Goal: Task Accomplishment & Management: Use online tool/utility

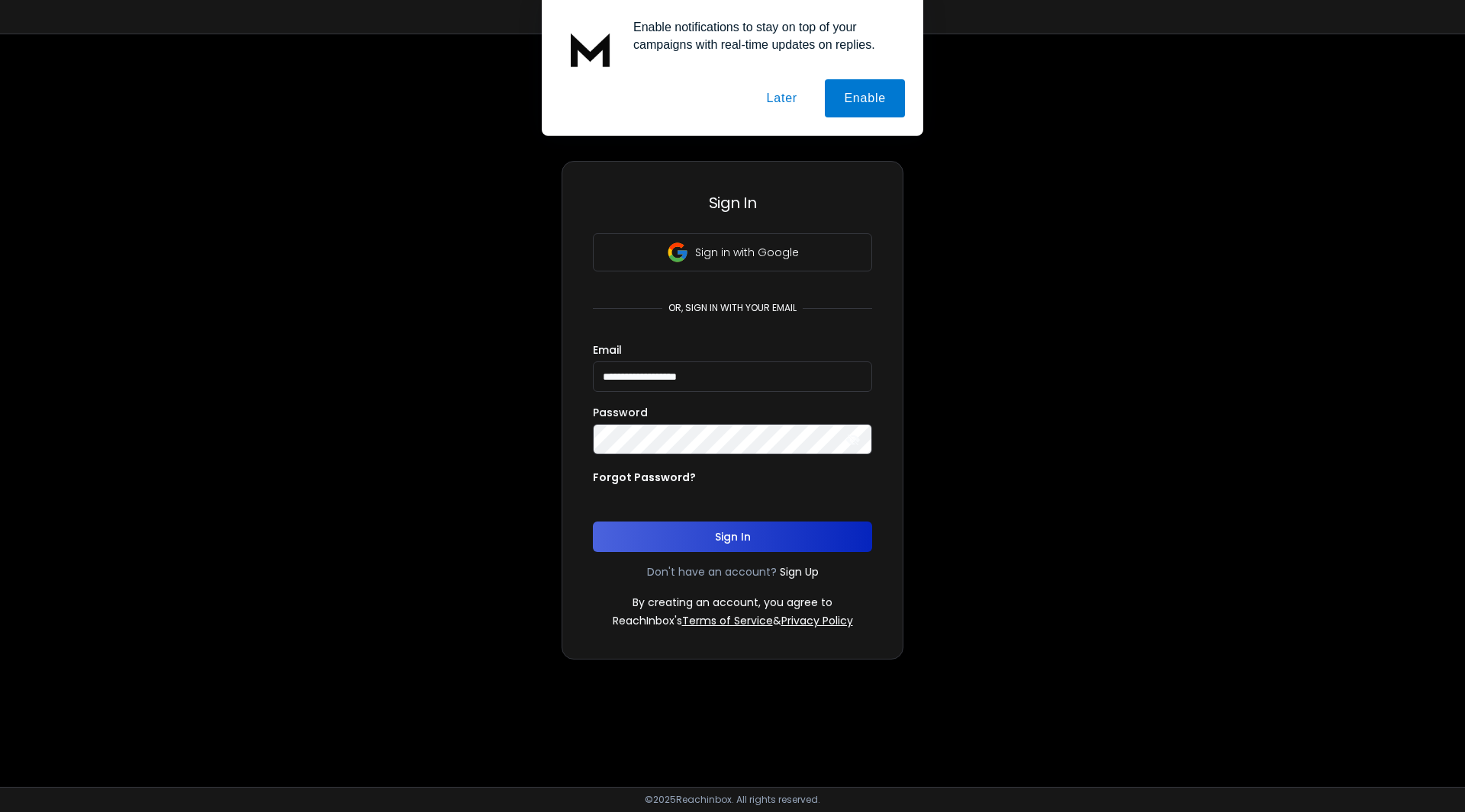
click at [726, 540] on button "Sign In" at bounding box center [732, 537] width 279 height 31
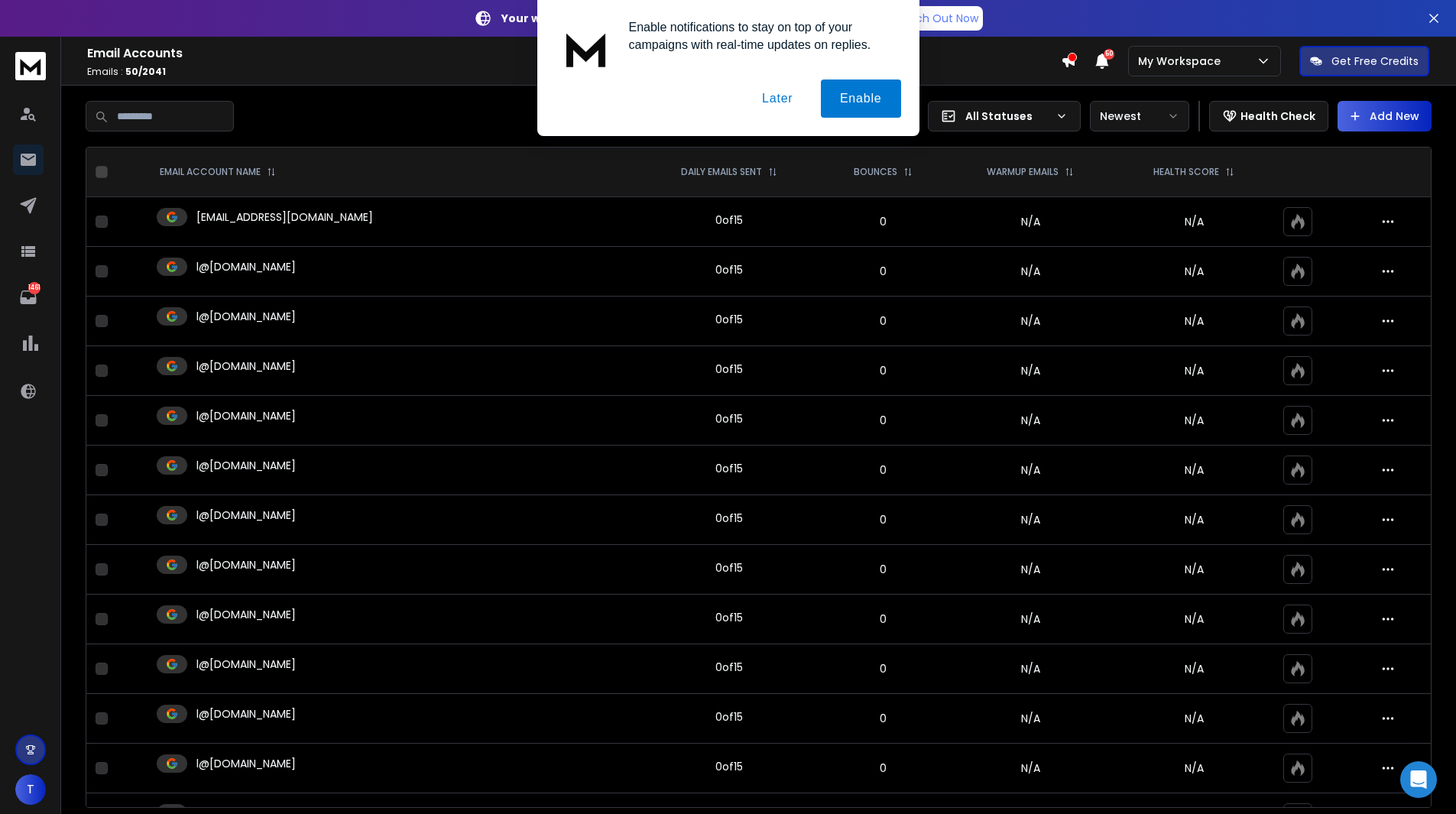
click at [771, 100] on button "Later" at bounding box center [777, 99] width 69 height 39
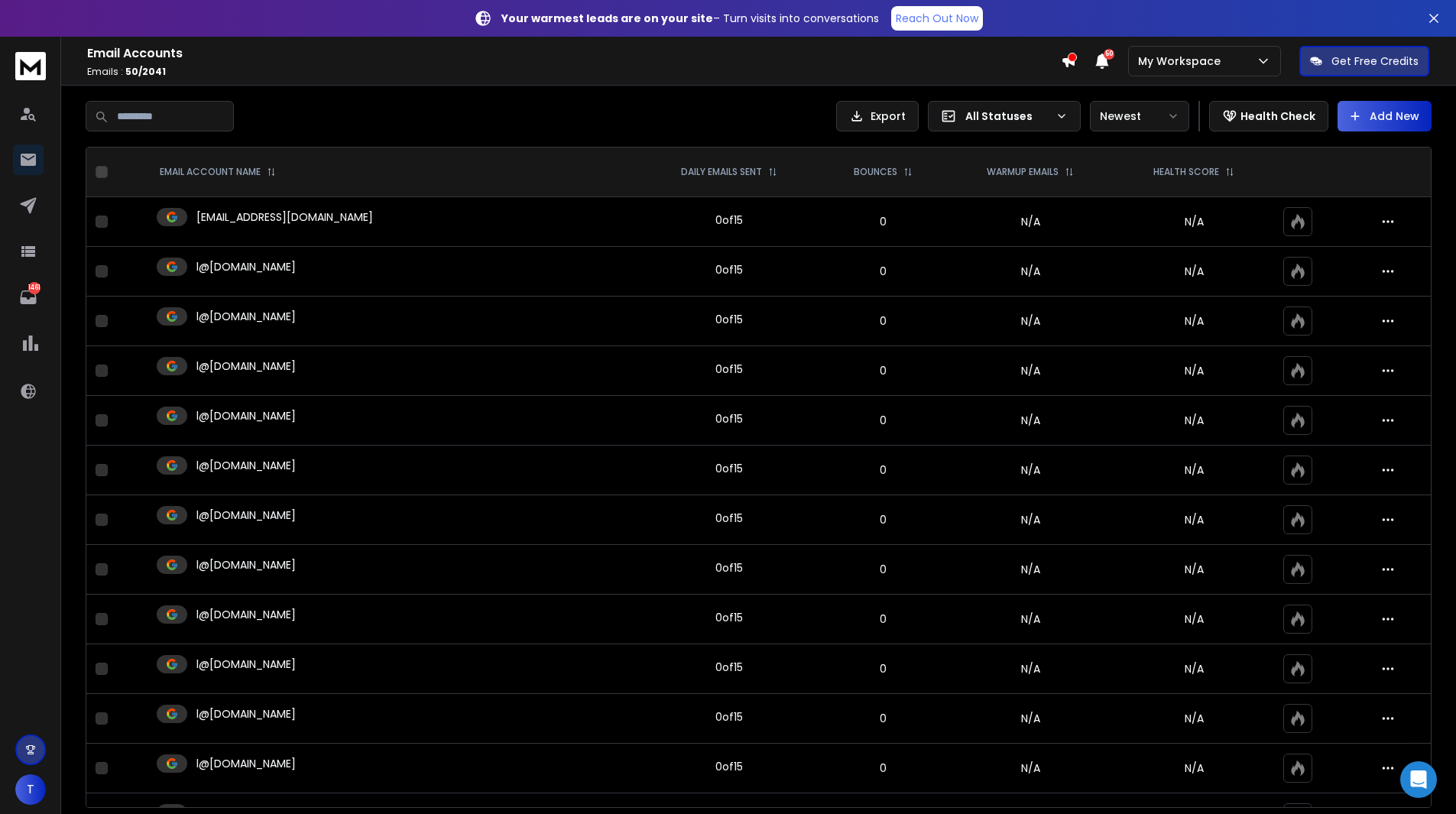
click at [1365, 107] on button "Add New" at bounding box center [1385, 117] width 94 height 31
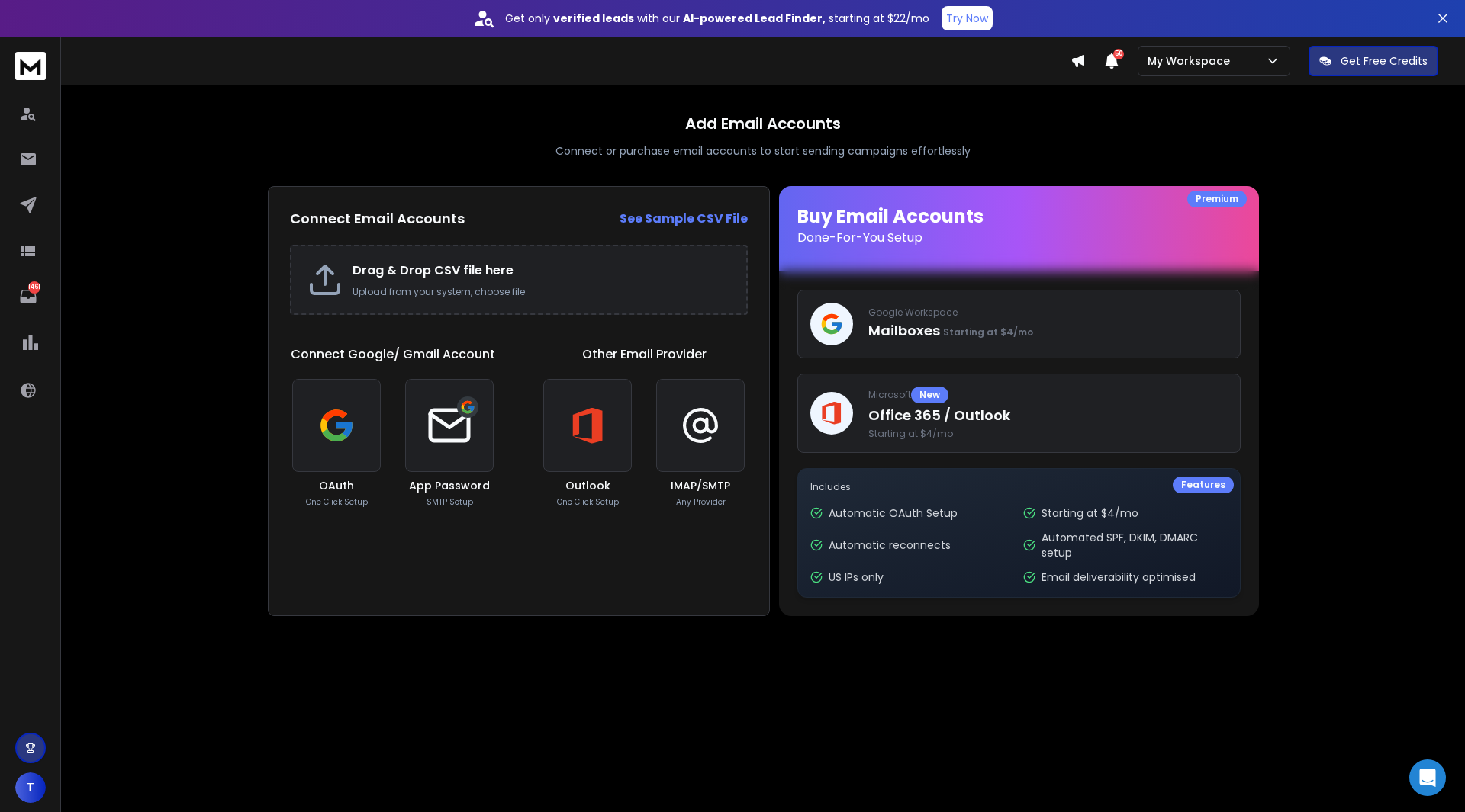
click at [353, 435] on icon at bounding box center [337, 425] width 39 height 45
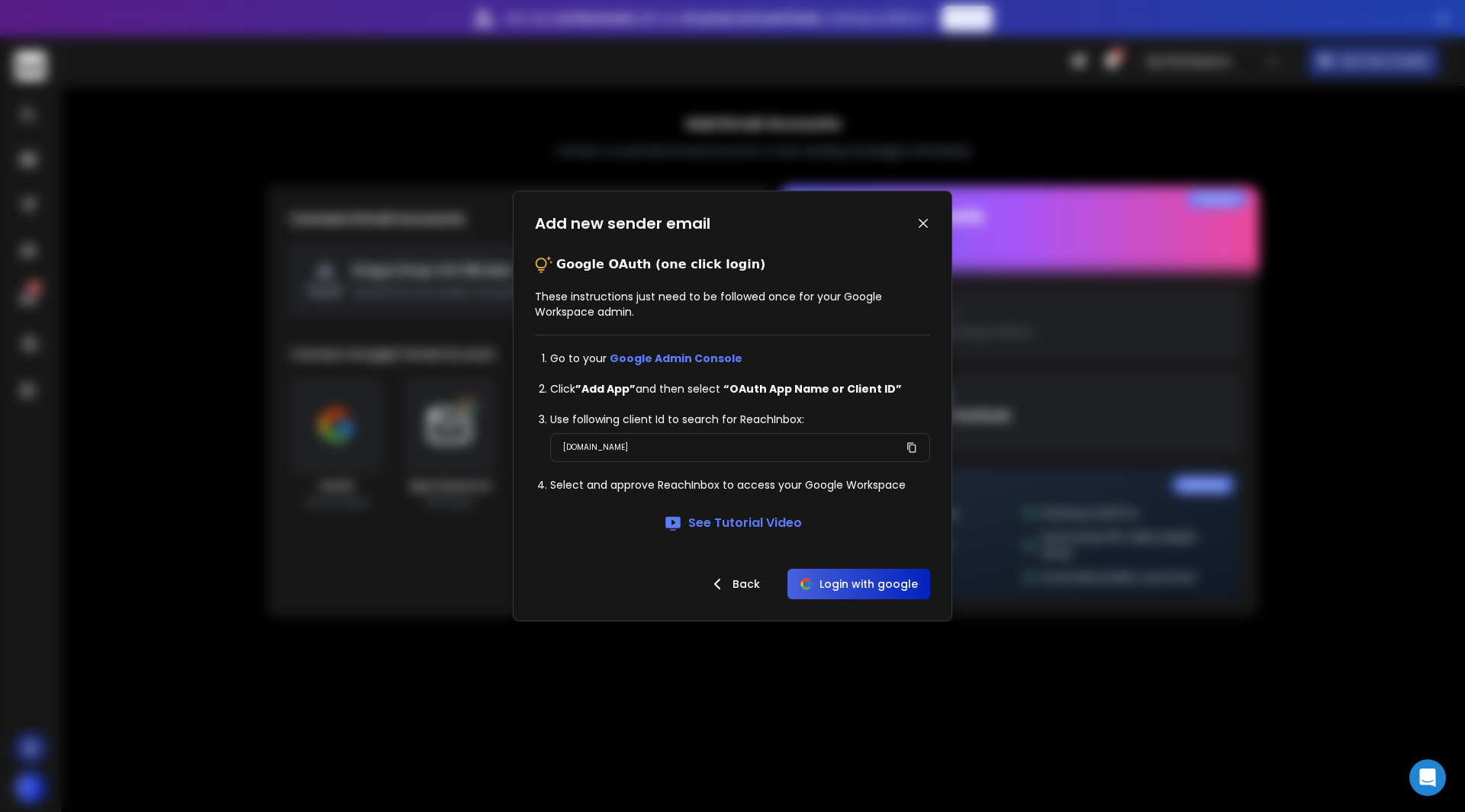
click at [865, 595] on button "Login with google" at bounding box center [859, 585] width 143 height 31
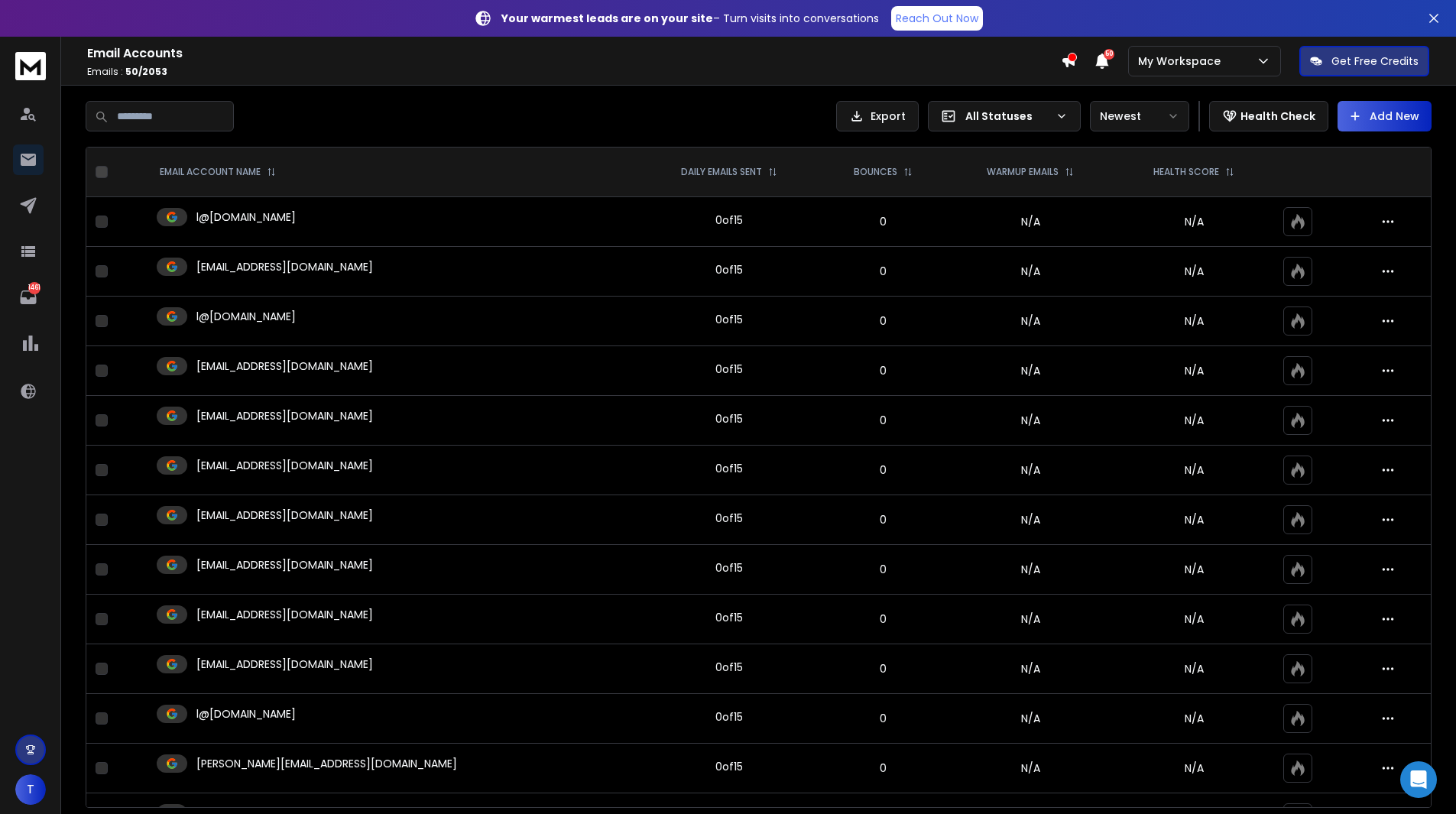
click at [1387, 113] on button "Add New" at bounding box center [1385, 117] width 94 height 31
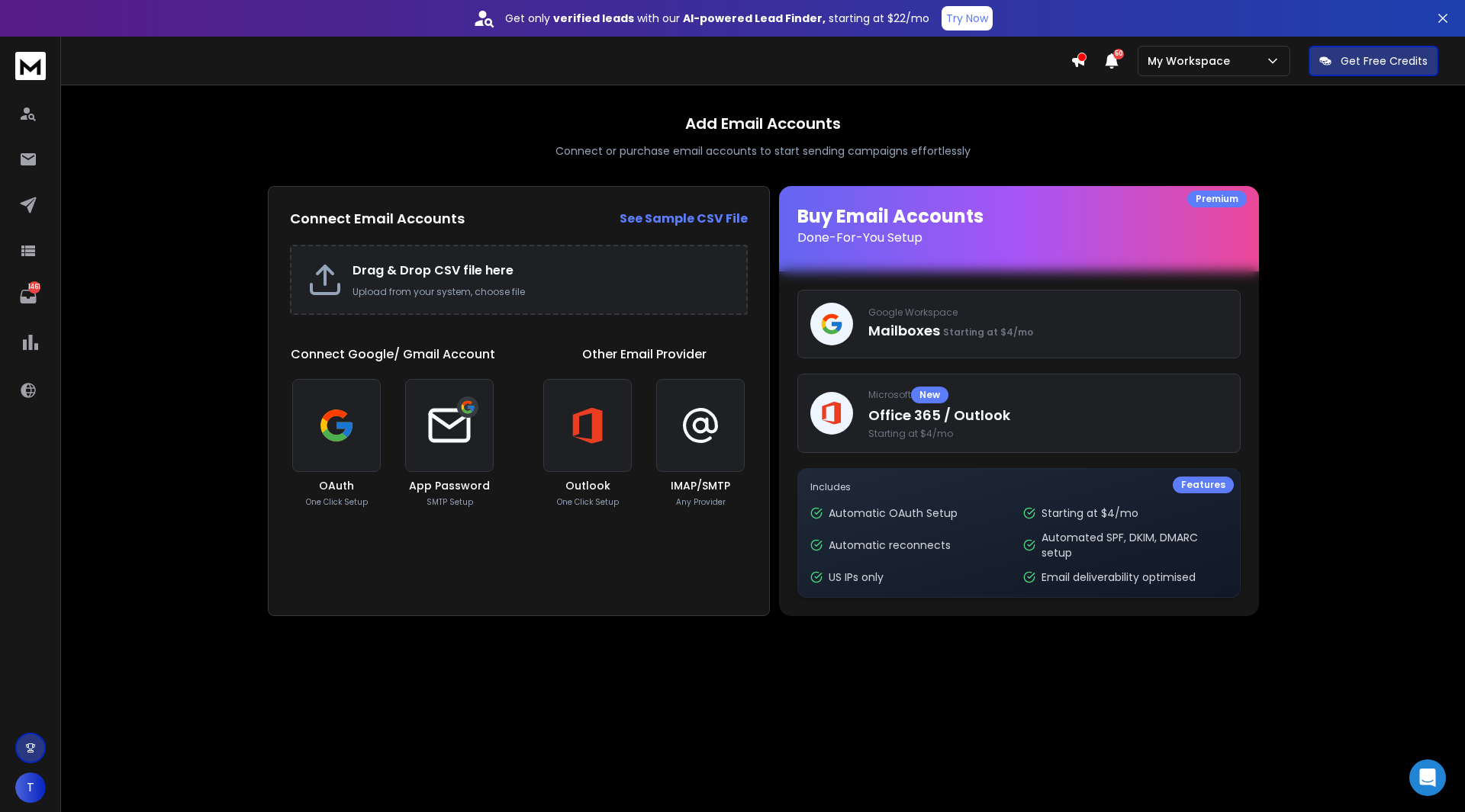
click at [328, 438] on icon at bounding box center [337, 425] width 39 height 45
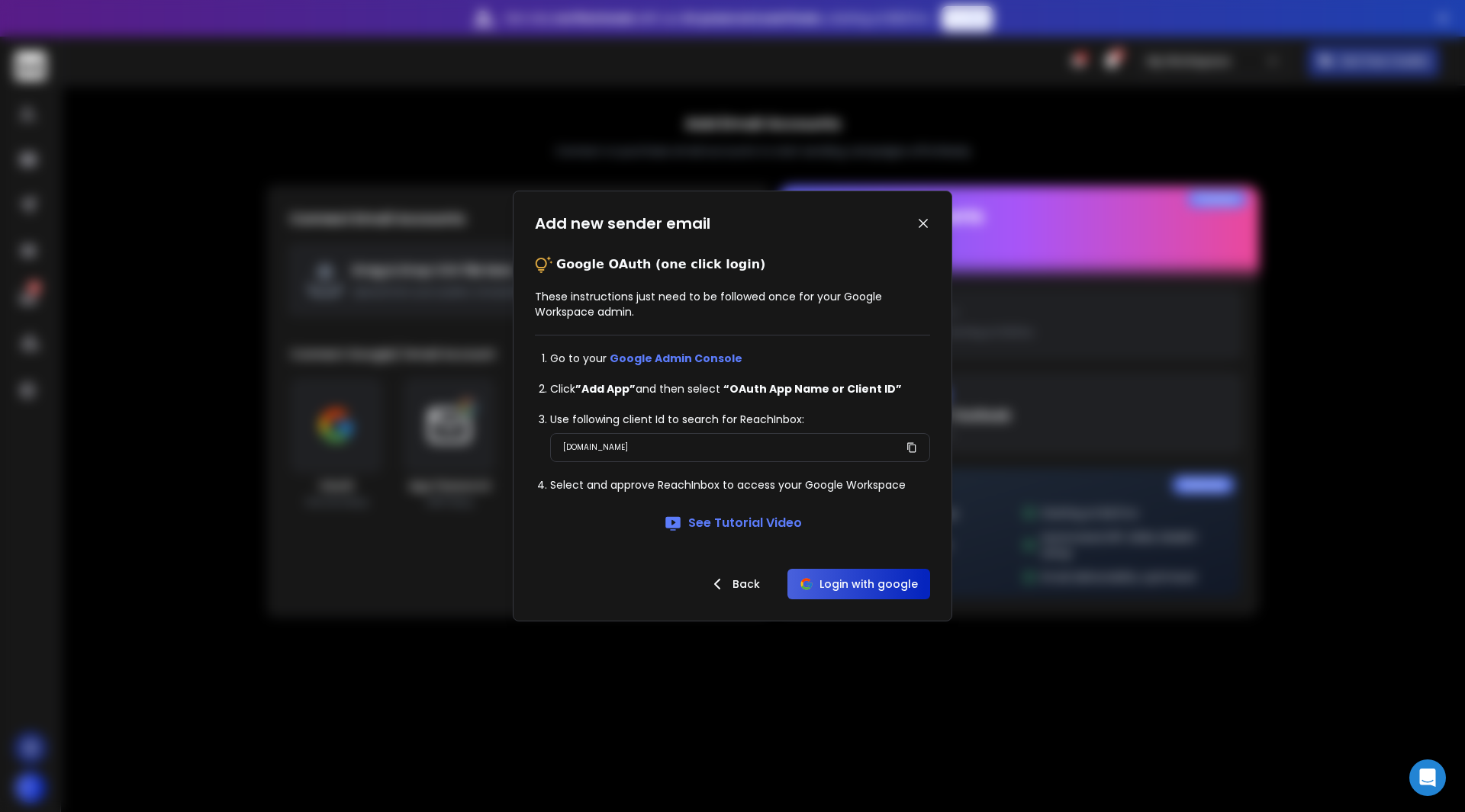
click at [836, 581] on button "Login with google" at bounding box center [859, 585] width 143 height 31
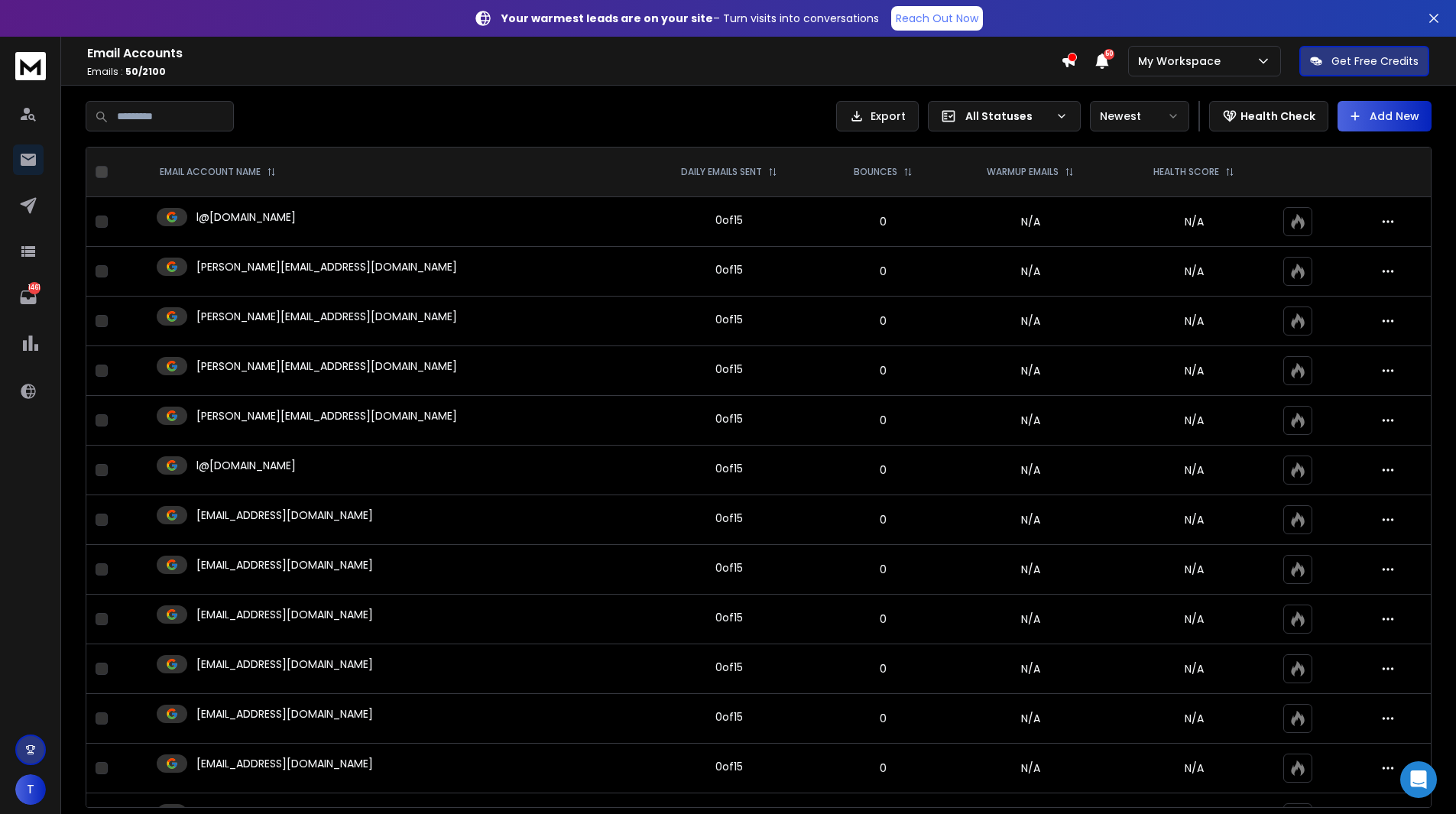
click at [1393, 114] on button "Add New" at bounding box center [1385, 117] width 94 height 31
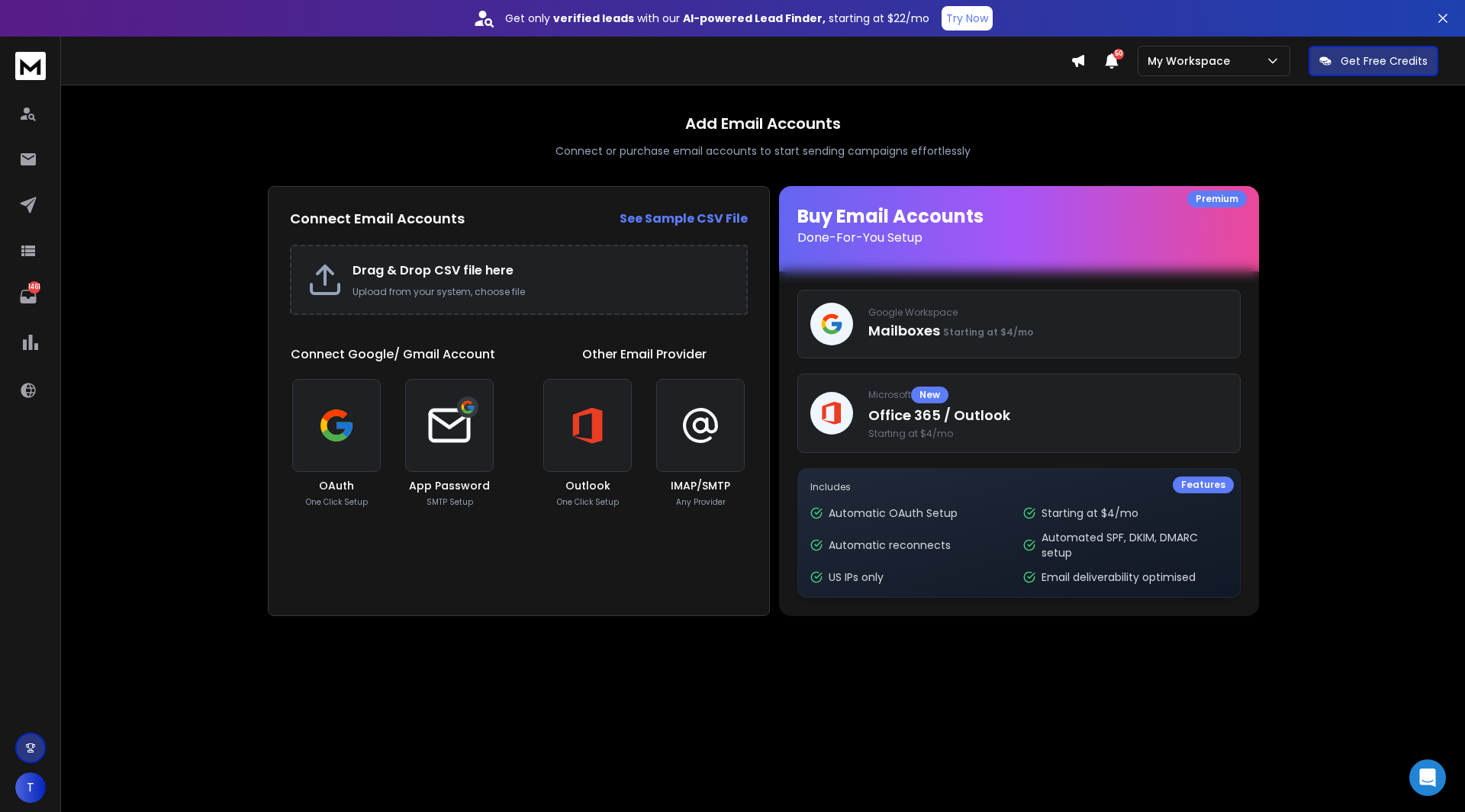
click at [320, 423] on icon at bounding box center [337, 425] width 39 height 45
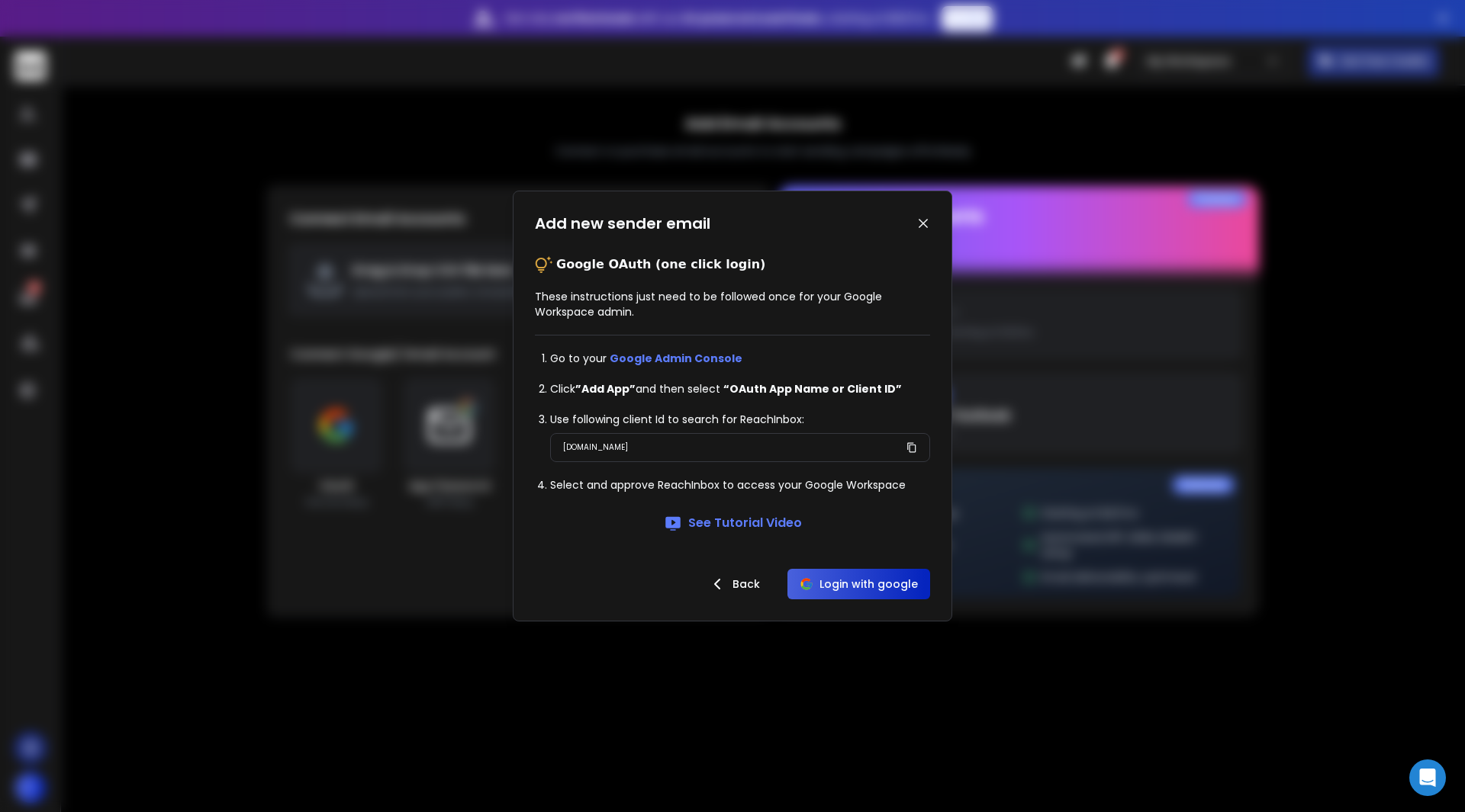
drag, startPoint x: 831, startPoint y: 570, endPoint x: 865, endPoint y: 599, distance: 44.7
click at [831, 571] on button "Login with google" at bounding box center [859, 585] width 143 height 31
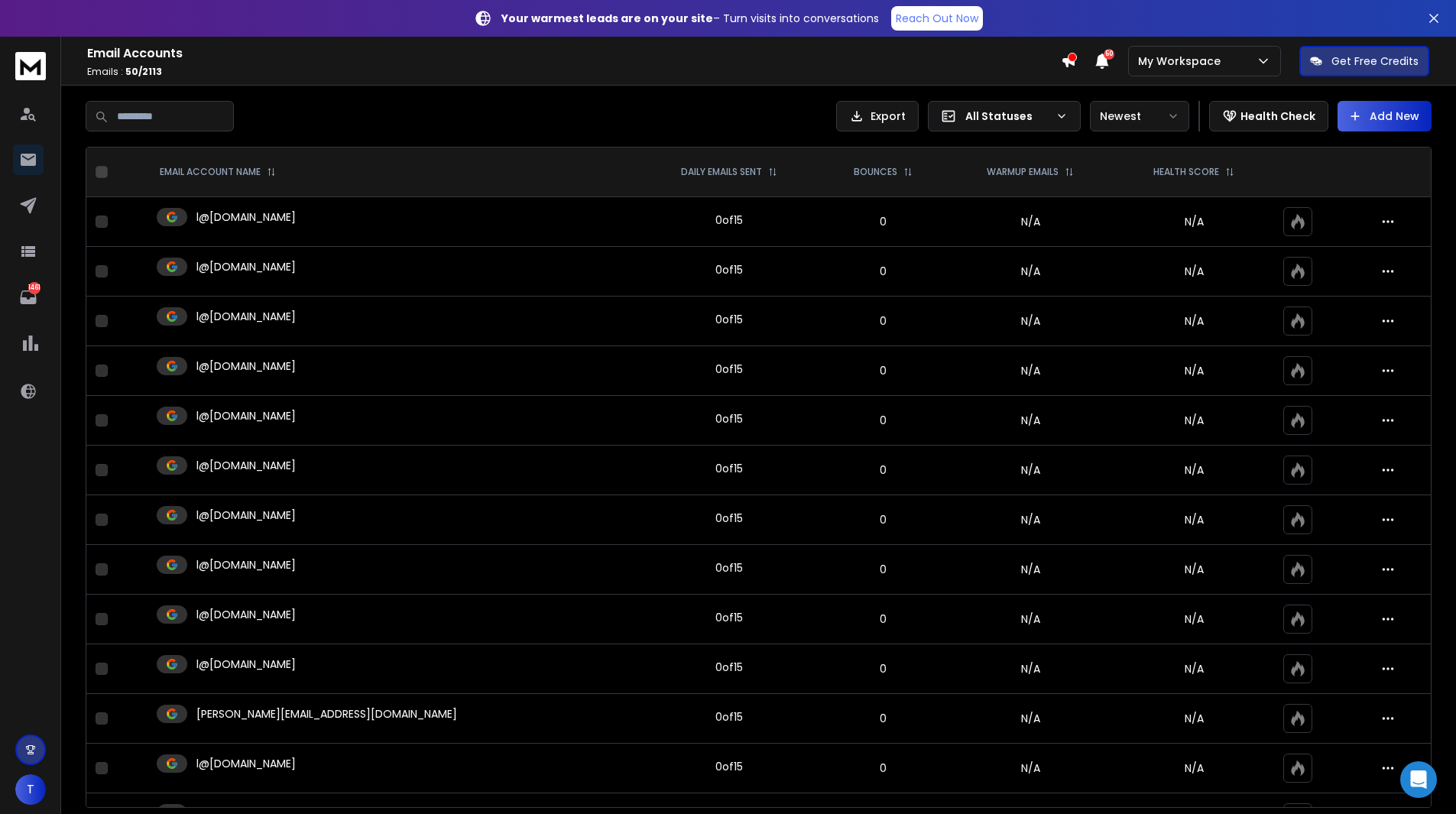
click at [1375, 111] on button "Add New" at bounding box center [1385, 117] width 94 height 31
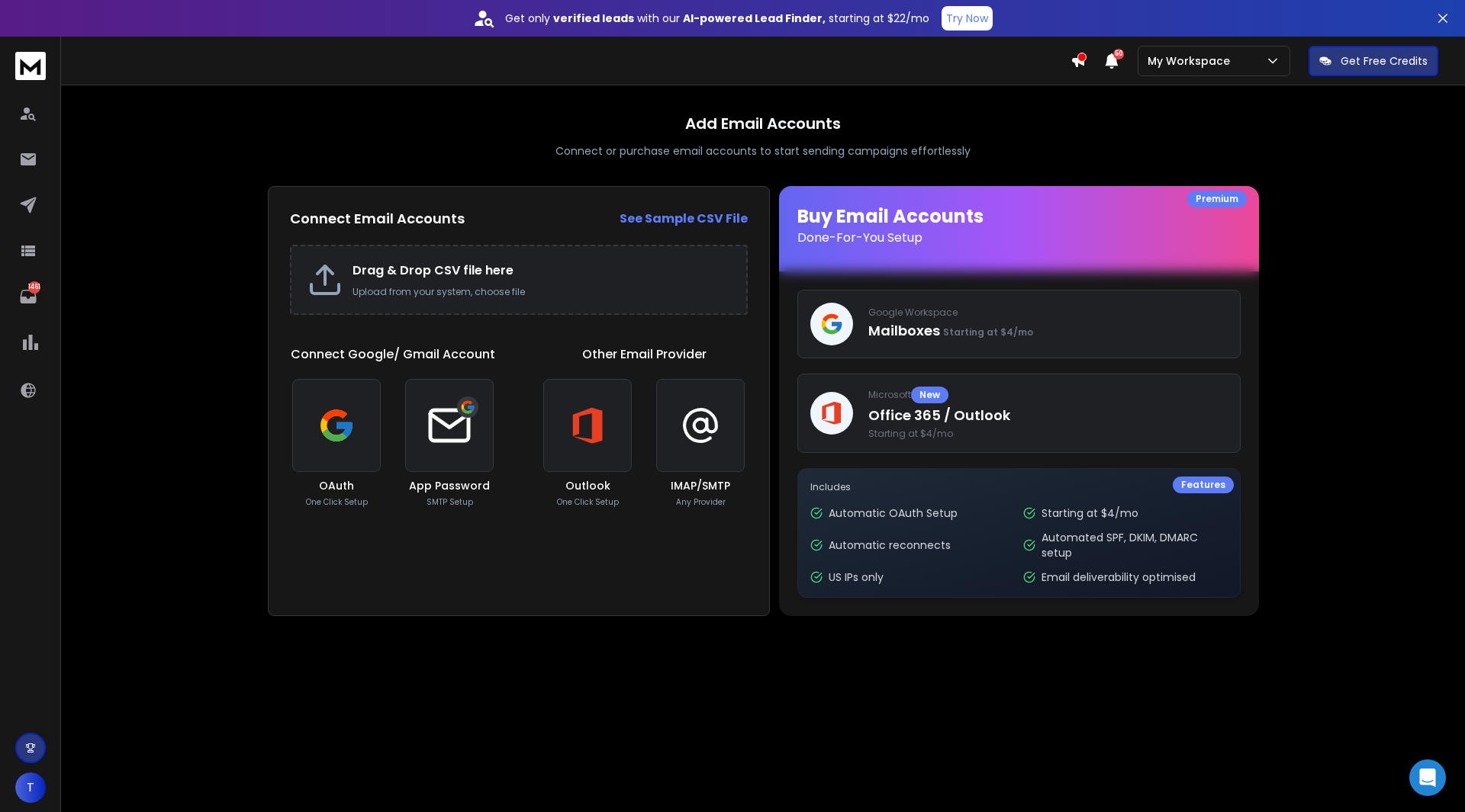
click at [355, 435] on icon at bounding box center [337, 425] width 39 height 45
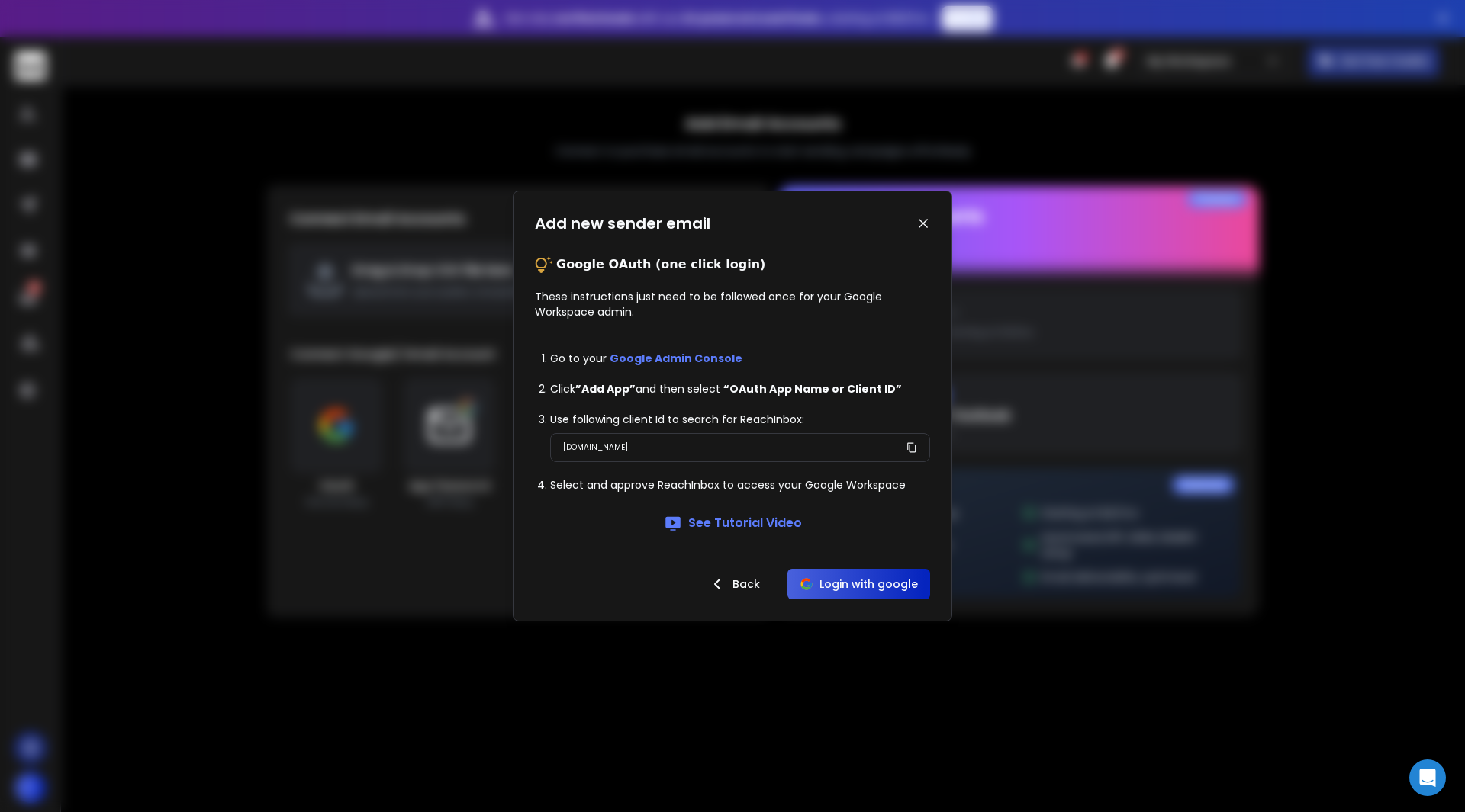
drag, startPoint x: 872, startPoint y: 591, endPoint x: 869, endPoint y: 701, distance: 110.0
click at [872, 590] on button "Login with google" at bounding box center [859, 585] width 143 height 31
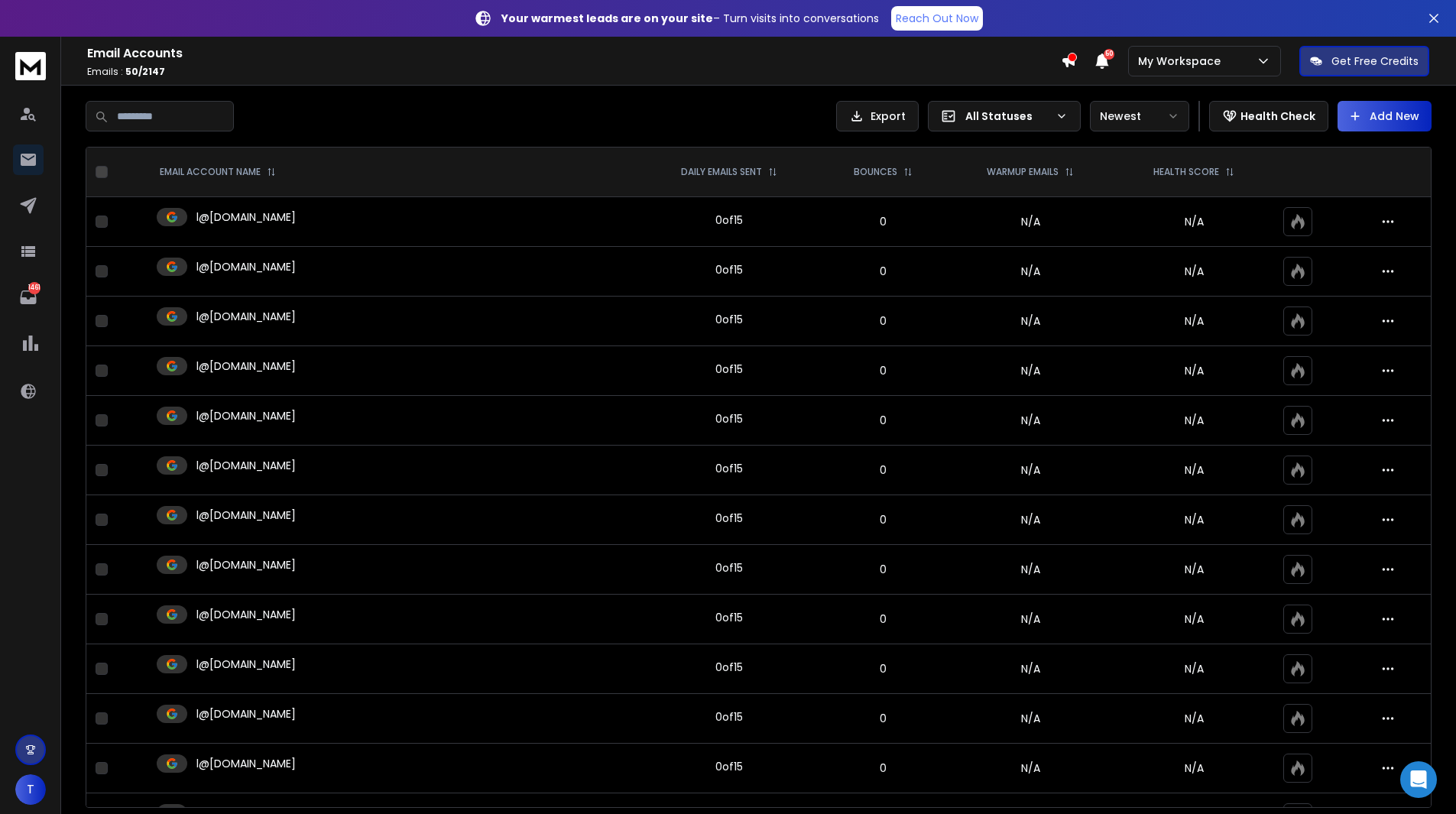
click at [1379, 127] on button "Add New" at bounding box center [1385, 117] width 94 height 31
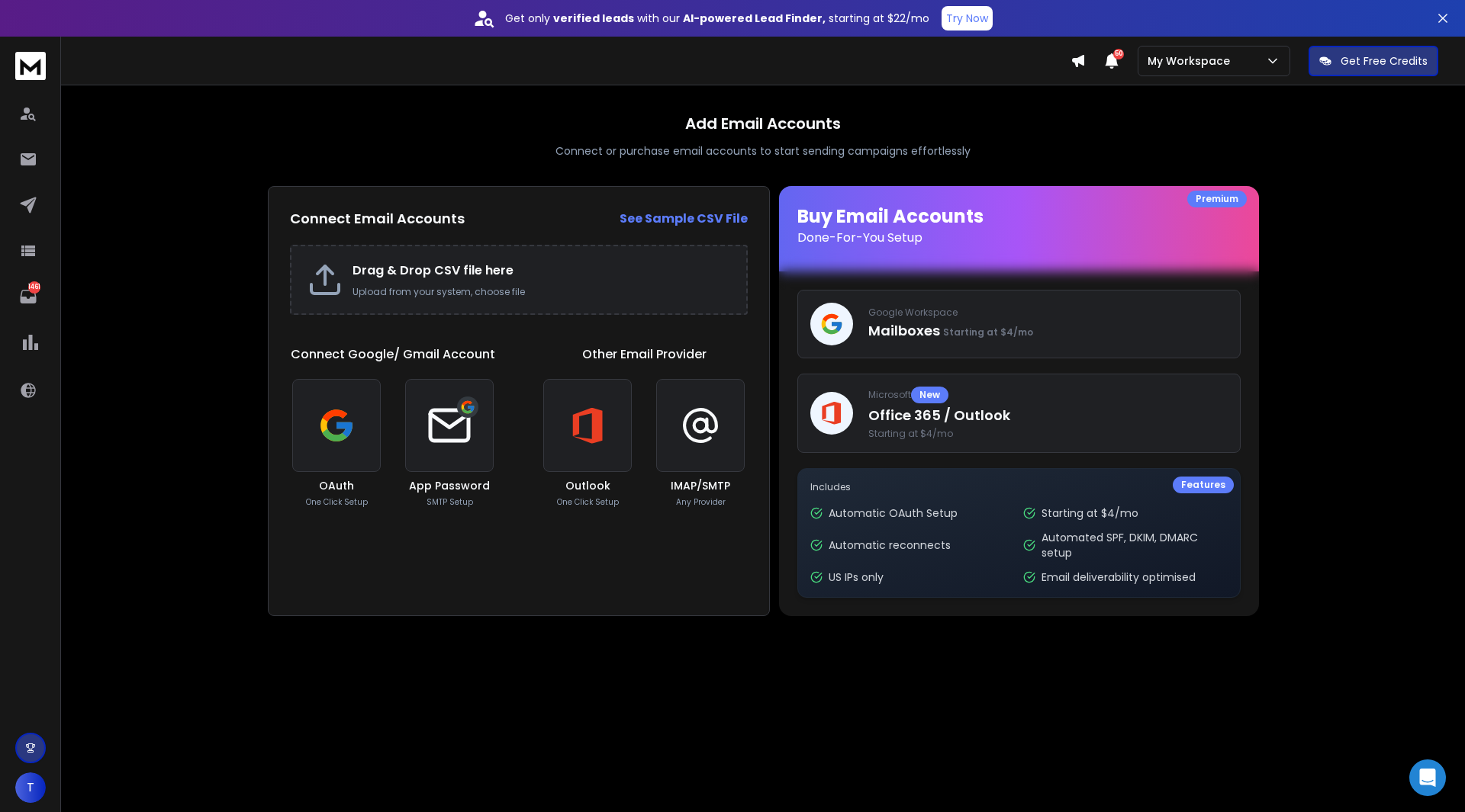
click at [329, 445] on icon at bounding box center [337, 425] width 39 height 45
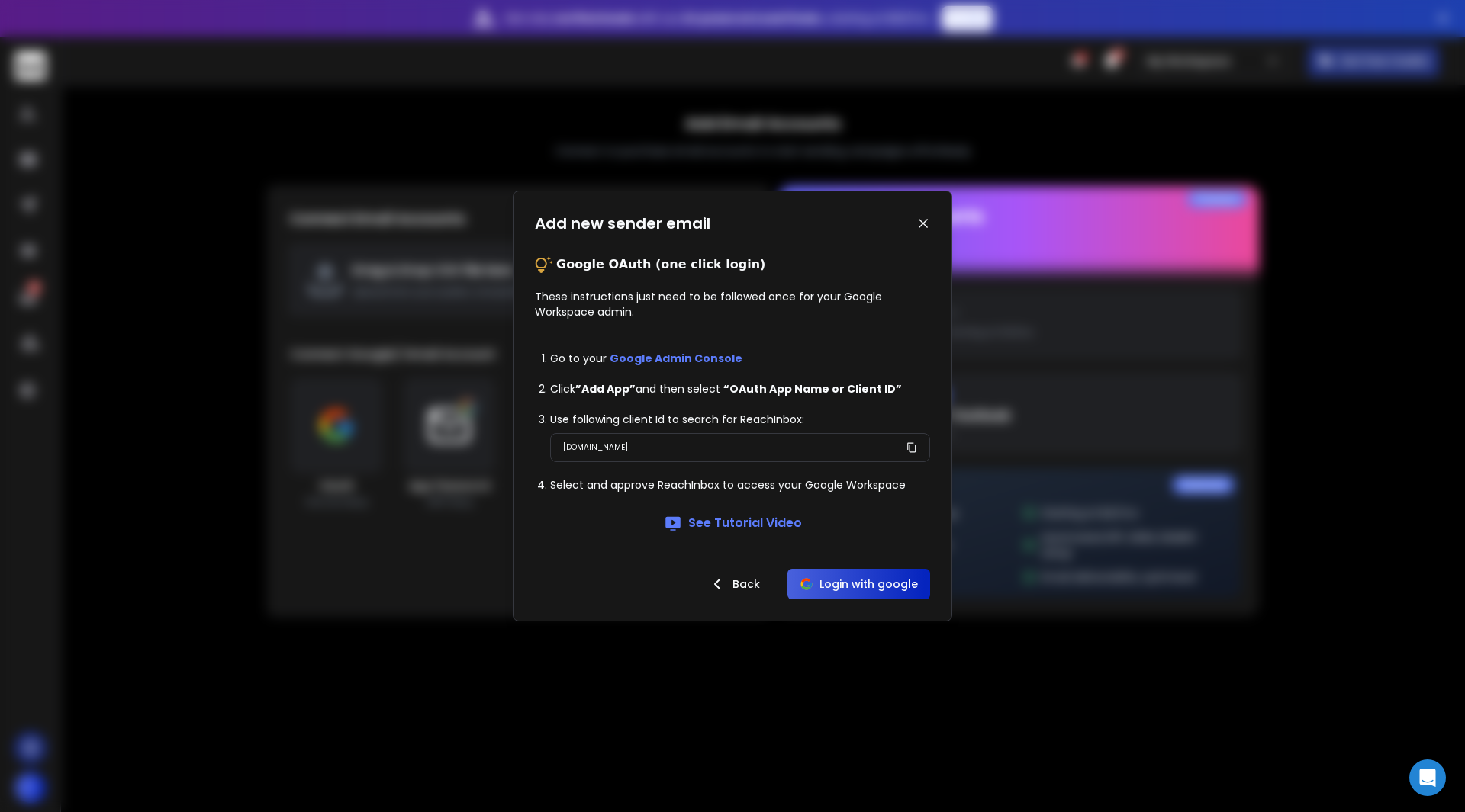
click at [848, 585] on button "Login with google" at bounding box center [859, 585] width 143 height 31
